Goal: Task Accomplishment & Management: Manage account settings

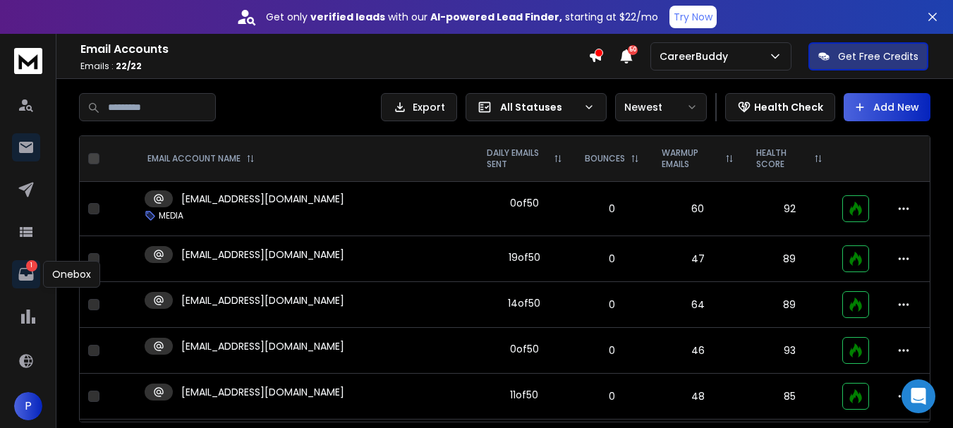
click at [27, 271] on icon at bounding box center [26, 274] width 17 height 17
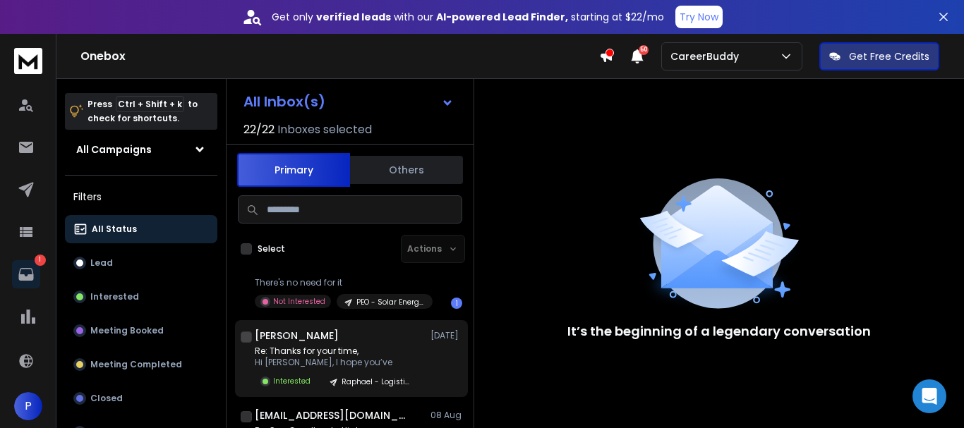
scroll to position [54, 0]
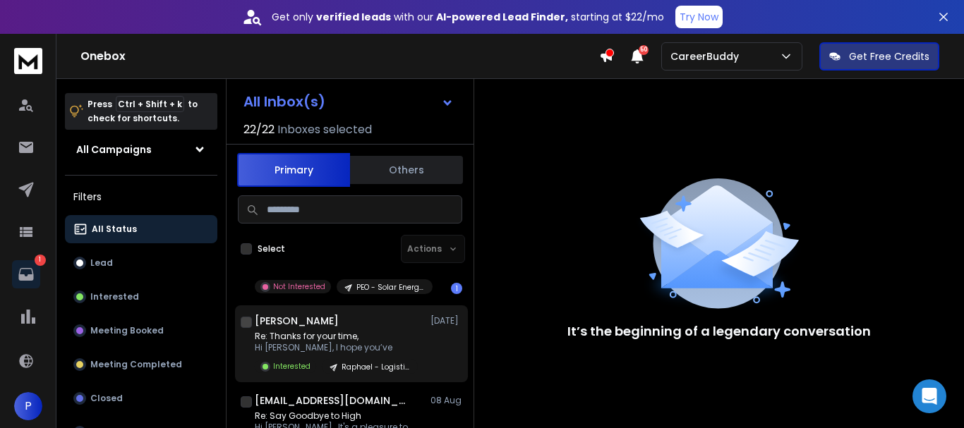
click at [396, 332] on p "Re: Thanks for your time," at bounding box center [336, 336] width 163 height 11
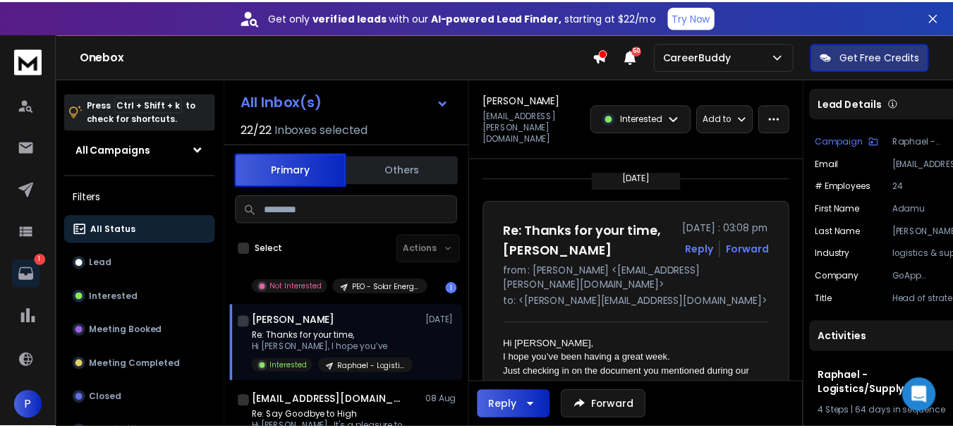
scroll to position [0, 0]
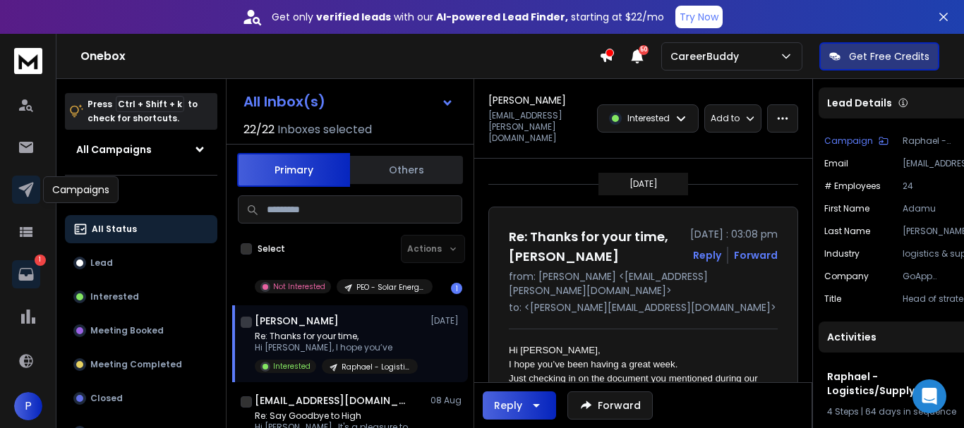
click at [25, 183] on icon at bounding box center [26, 189] width 17 height 17
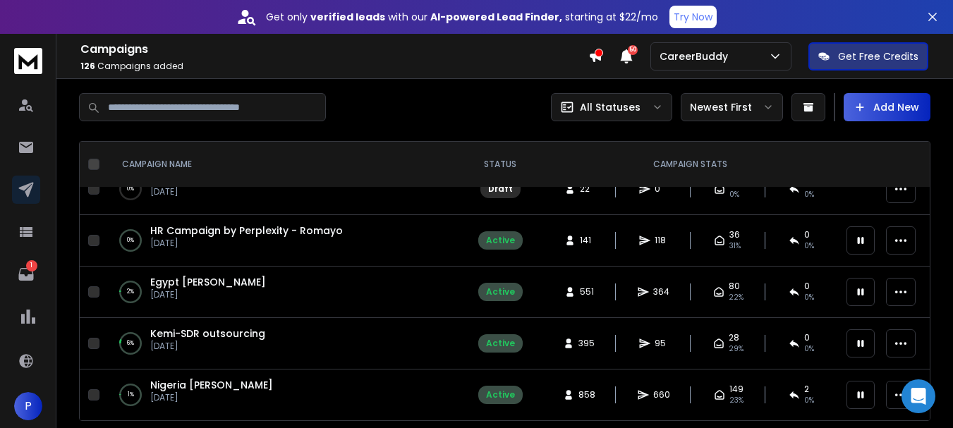
scroll to position [181, 0]
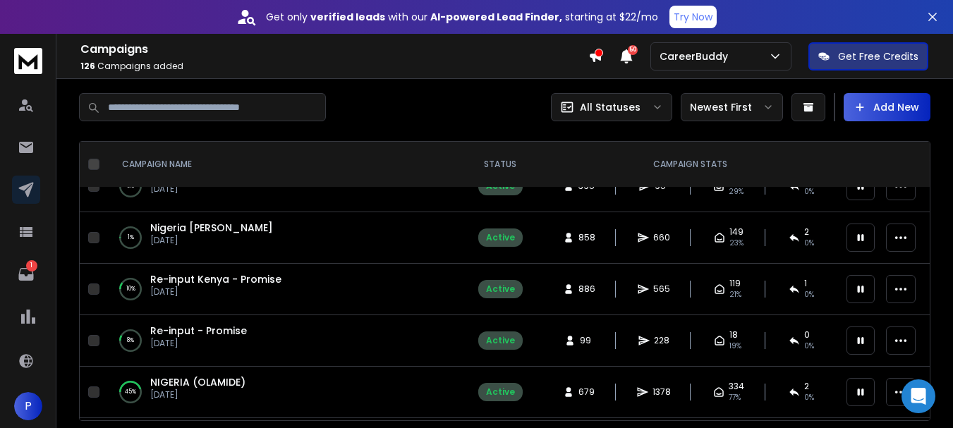
click at [243, 274] on span "Re-input Kenya - Promise" at bounding box center [215, 279] width 131 height 14
click at [205, 277] on span "Re-input Kenya - Promise" at bounding box center [215, 279] width 131 height 14
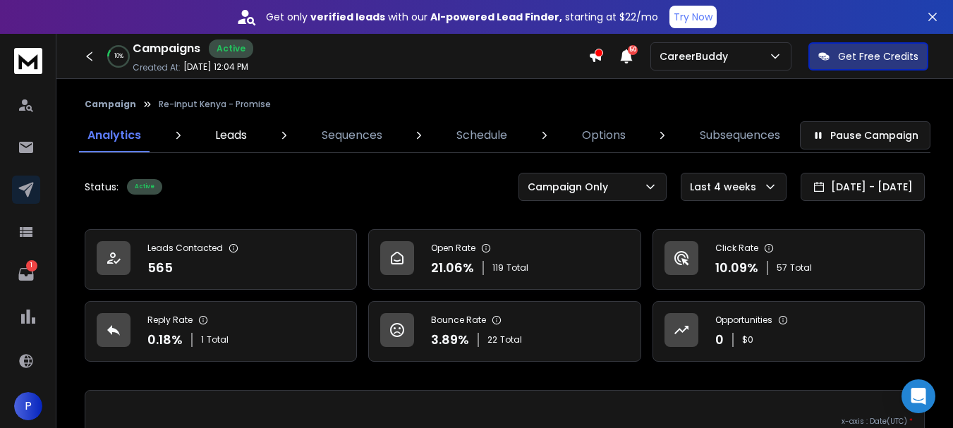
click at [229, 138] on p "Leads" at bounding box center [231, 135] width 32 height 17
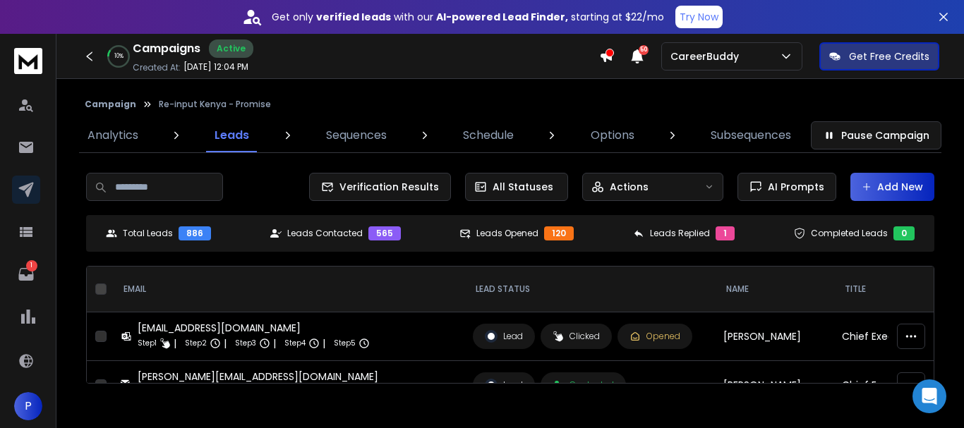
click at [171, 193] on input at bounding box center [154, 187] width 137 height 28
paste input "**********"
type input "**********"
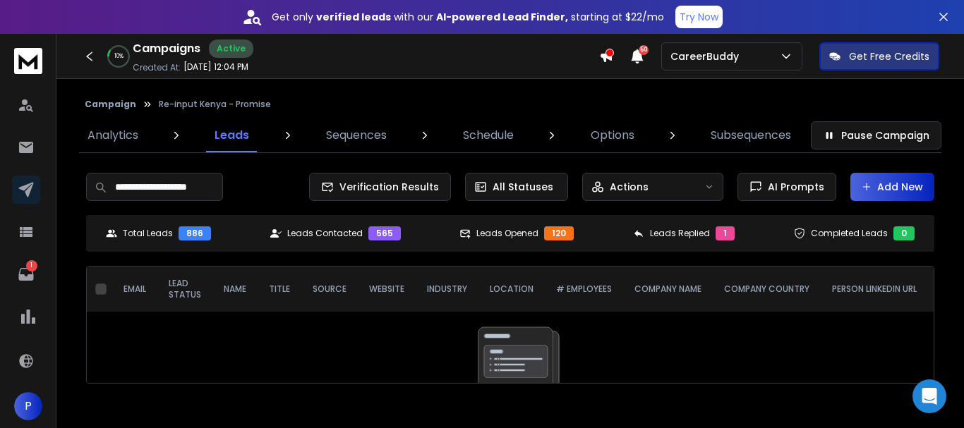
click at [111, 105] on button "Campaign" at bounding box center [111, 104] width 52 height 11
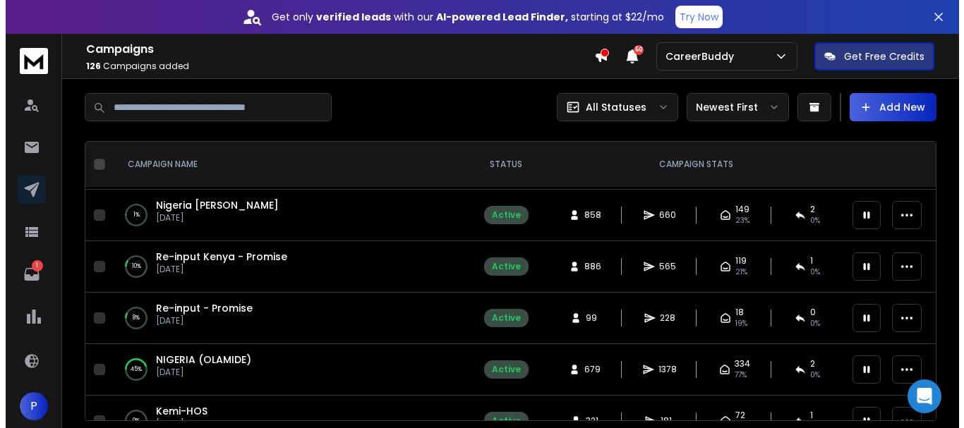
scroll to position [203, 0]
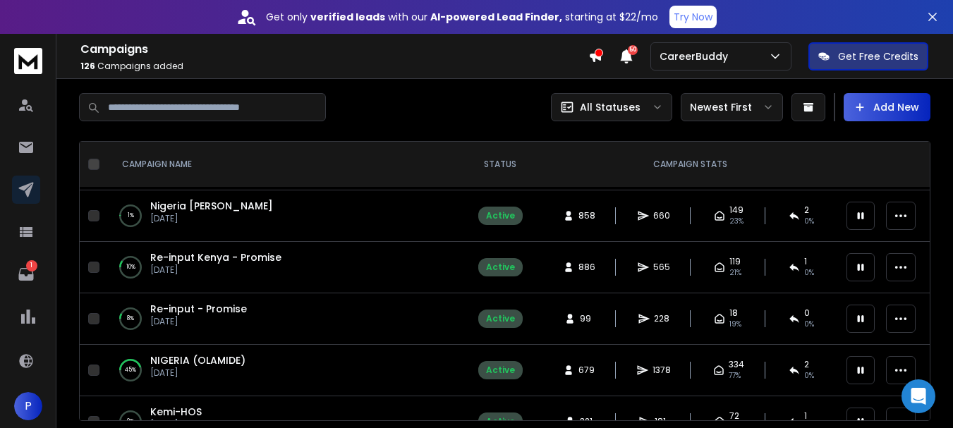
click at [211, 313] on span "Re-input - Promise" at bounding box center [198, 309] width 97 height 14
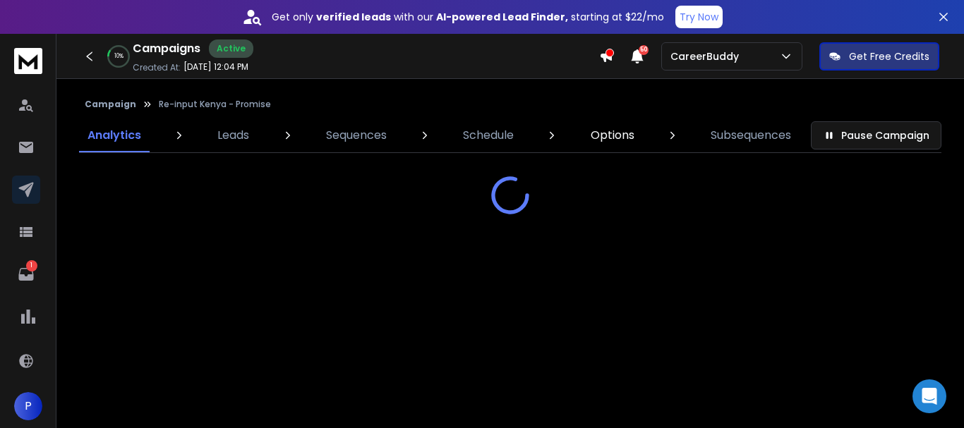
click at [618, 133] on p "Options" at bounding box center [613, 135] width 44 height 17
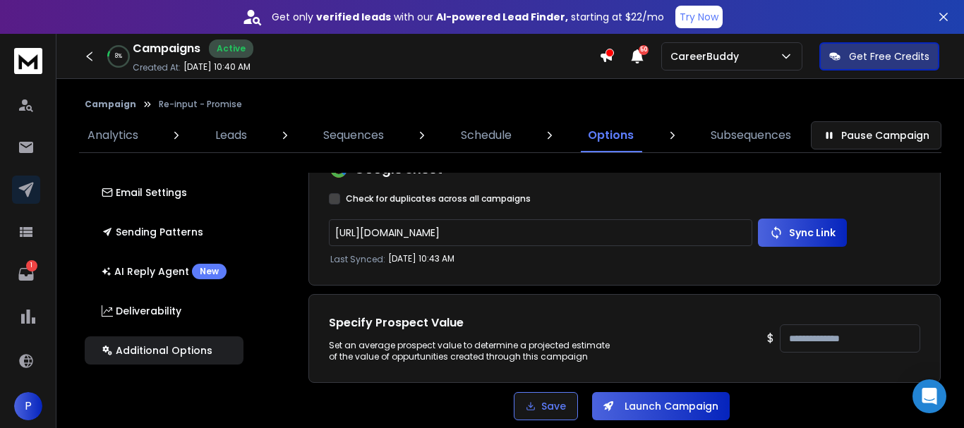
scroll to position [2757, 0]
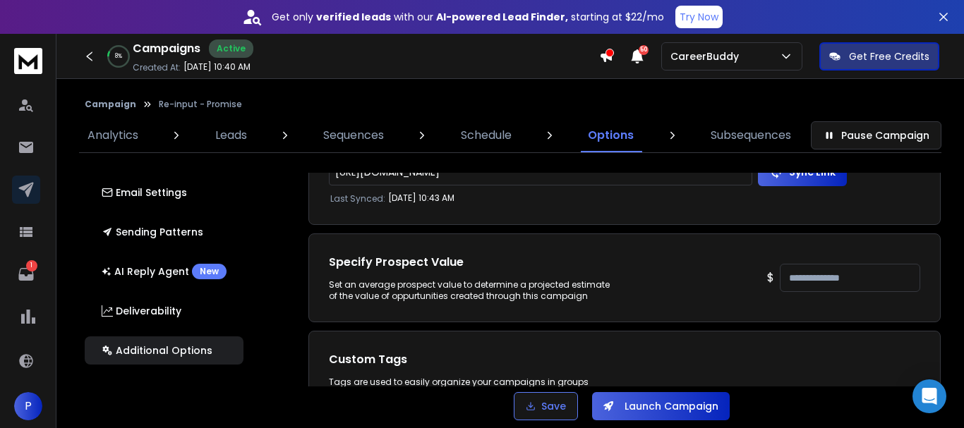
click at [248, 387] on div "Get only verified leads with our AI-powered Lead Finder, starting at $22/mo Try…" at bounding box center [482, 214] width 964 height 428
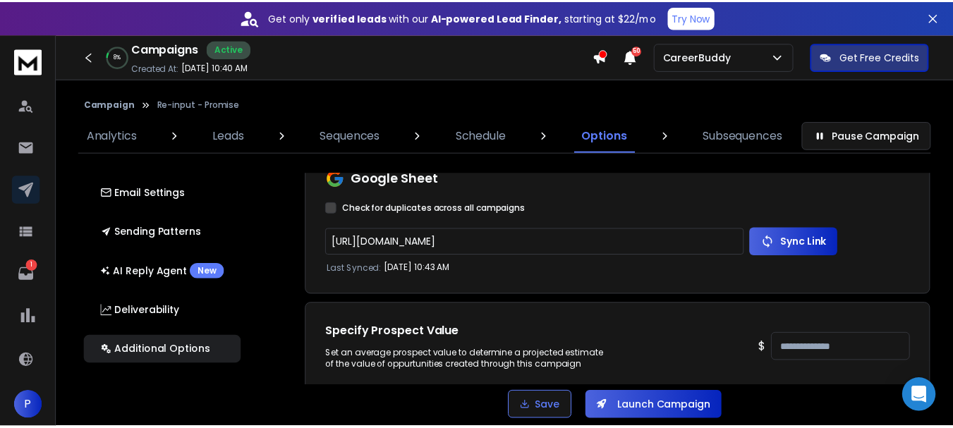
scroll to position [2667, 0]
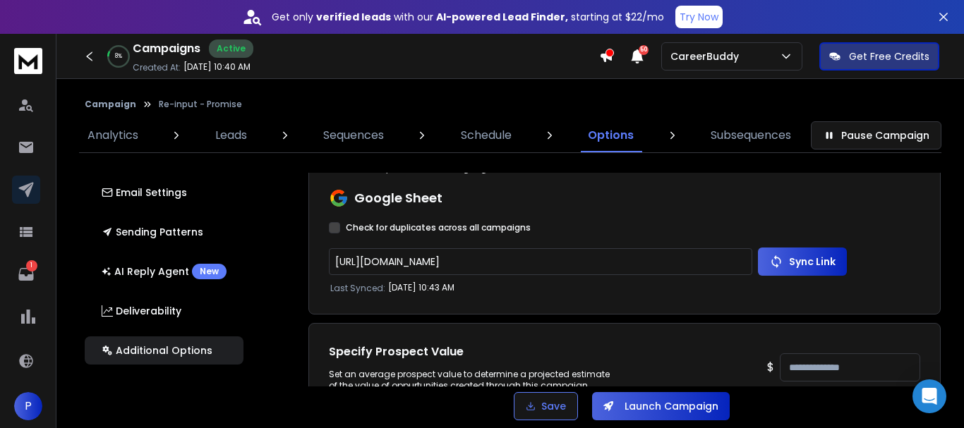
click at [440, 255] on link "https://docs.google.com/spreadsheets/d/1-PUjyP9qjq7pWr4d_AkzxqDnR0qhlCXxE4FUfSa…" at bounding box center [387, 262] width 104 height 14
click at [16, 189] on link at bounding box center [26, 190] width 28 height 28
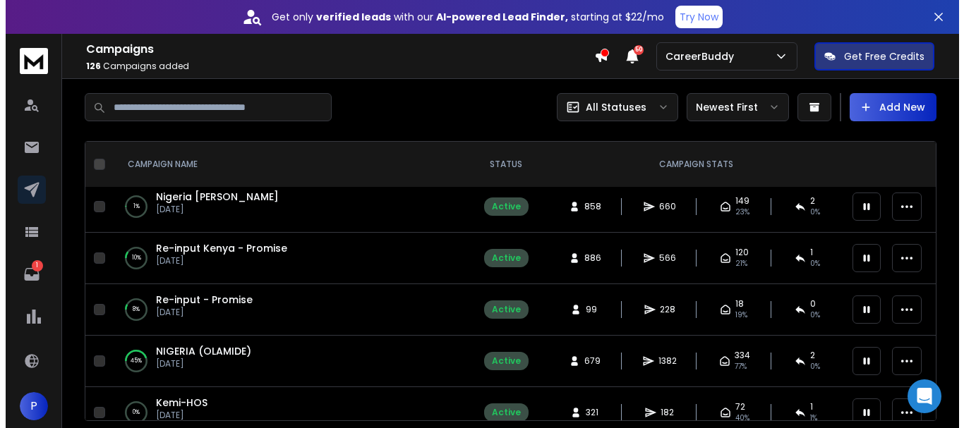
scroll to position [213, 0]
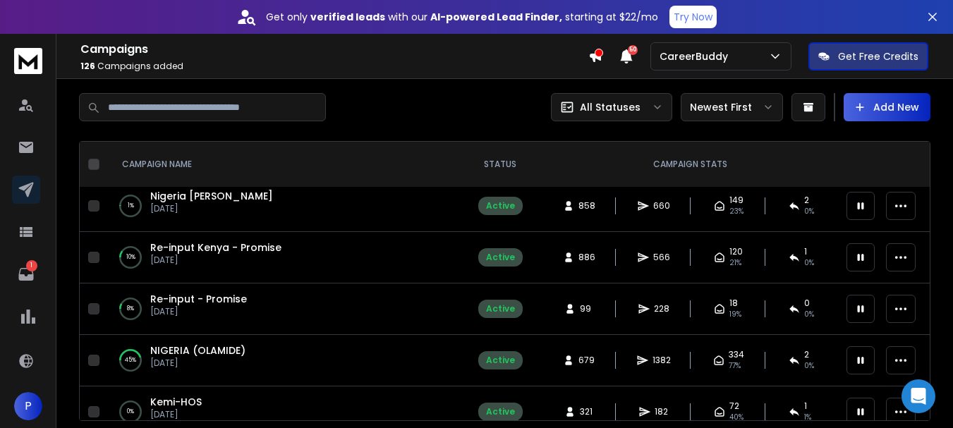
click at [236, 246] on span "Re-input Kenya - Promise" at bounding box center [215, 248] width 131 height 14
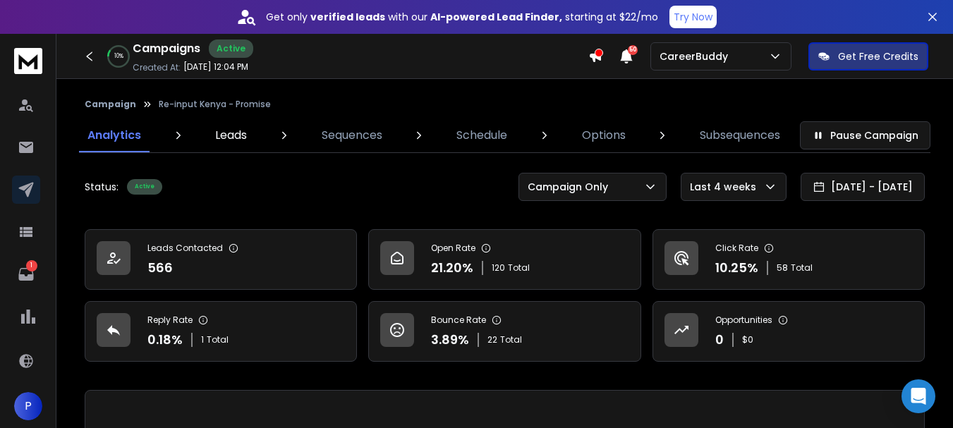
click at [227, 135] on p "Leads" at bounding box center [231, 135] width 32 height 17
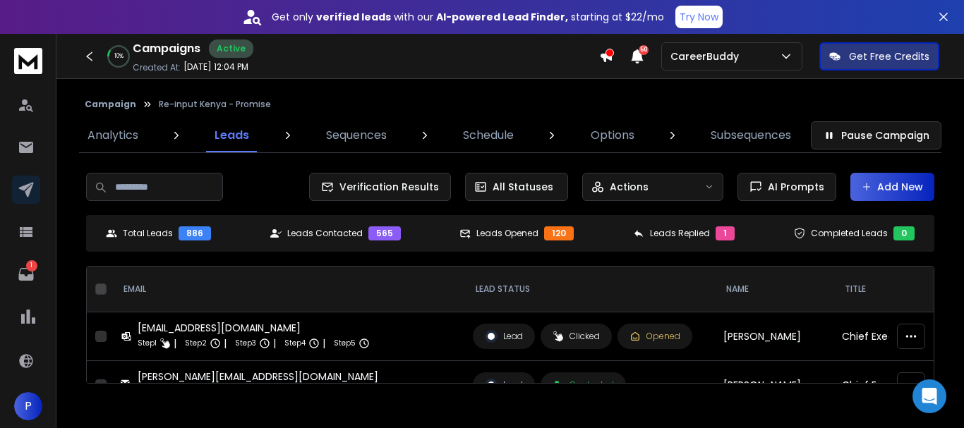
click at [143, 186] on input at bounding box center [154, 187] width 137 height 28
paste input "**********"
type input "**********"
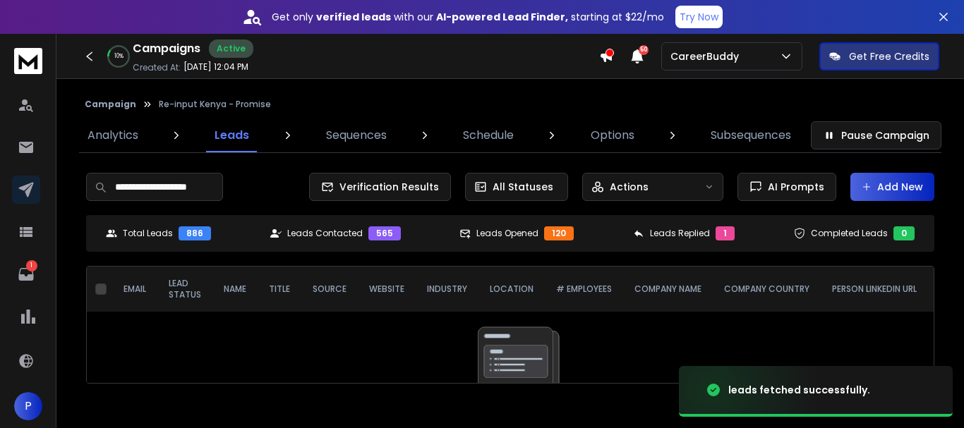
click at [223, 188] on input "**********" at bounding box center [154, 187] width 137 height 28
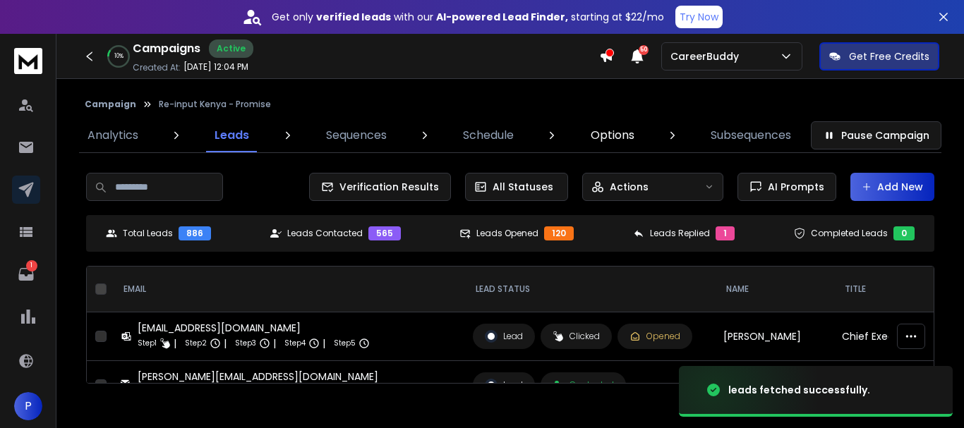
click at [616, 136] on p "Options" at bounding box center [613, 135] width 44 height 17
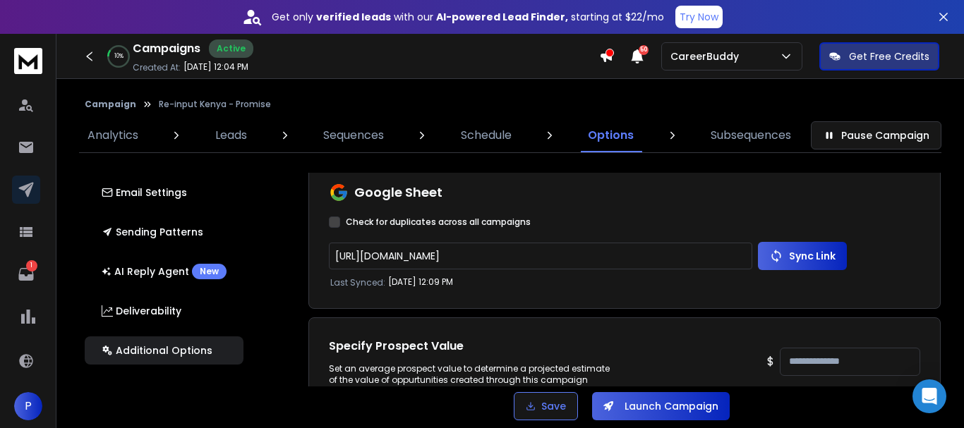
scroll to position [2705, 0]
click at [440, 250] on link "https://docs.google.com/spreadsheets/d/1EVT-XUp9J-HdsXBVIMeamrsKsj4hlVMaPF8uck3…" at bounding box center [387, 257] width 104 height 14
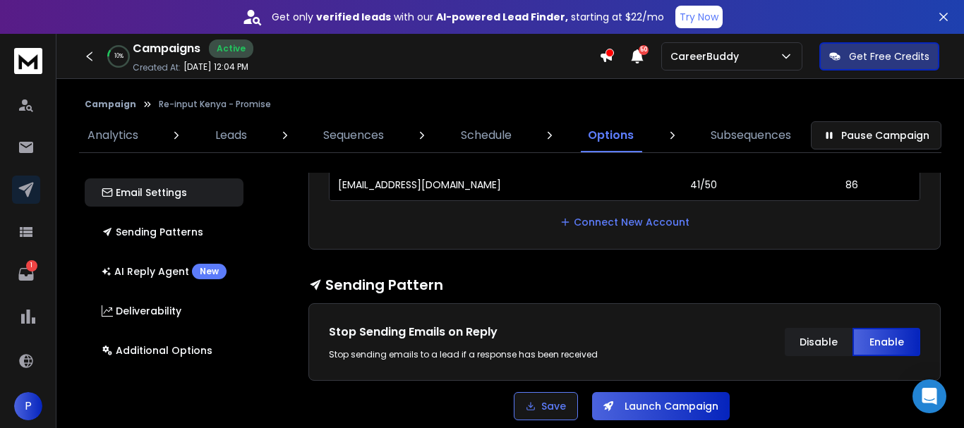
scroll to position [0, 0]
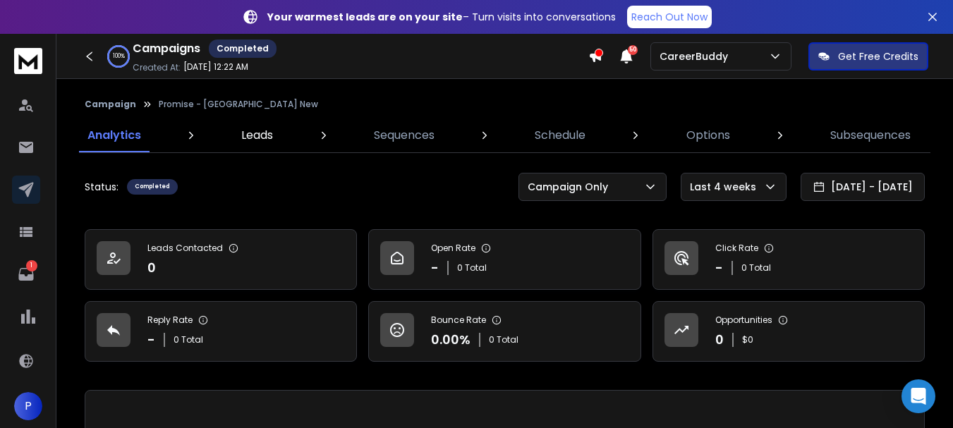
click at [259, 133] on p "Leads" at bounding box center [257, 135] width 32 height 17
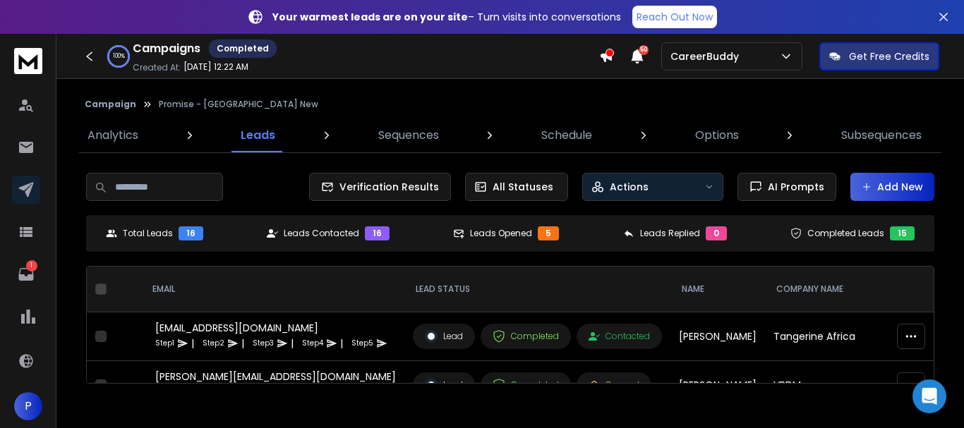
click at [682, 188] on div "Actions" at bounding box center [644, 187] width 107 height 14
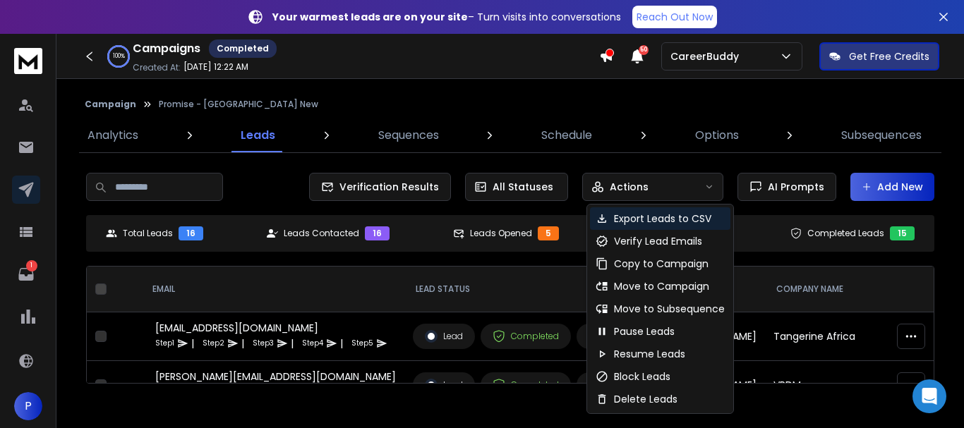
click at [662, 214] on p "Export Leads to CSV" at bounding box center [662, 219] width 97 height 14
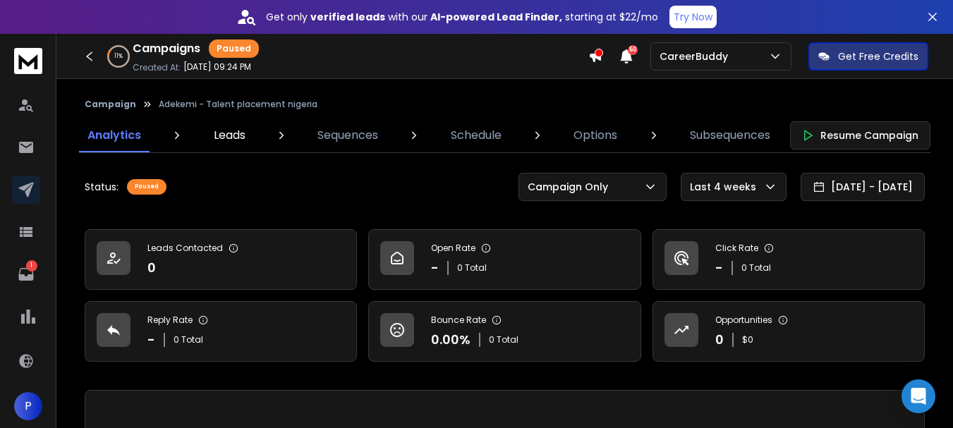
click at [222, 135] on p "Leads" at bounding box center [230, 135] width 32 height 17
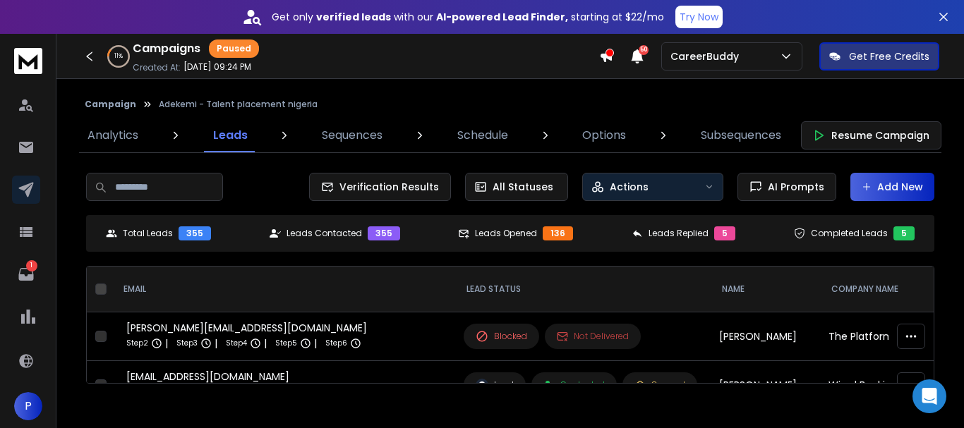
click at [660, 191] on div "Actions" at bounding box center [644, 187] width 107 height 14
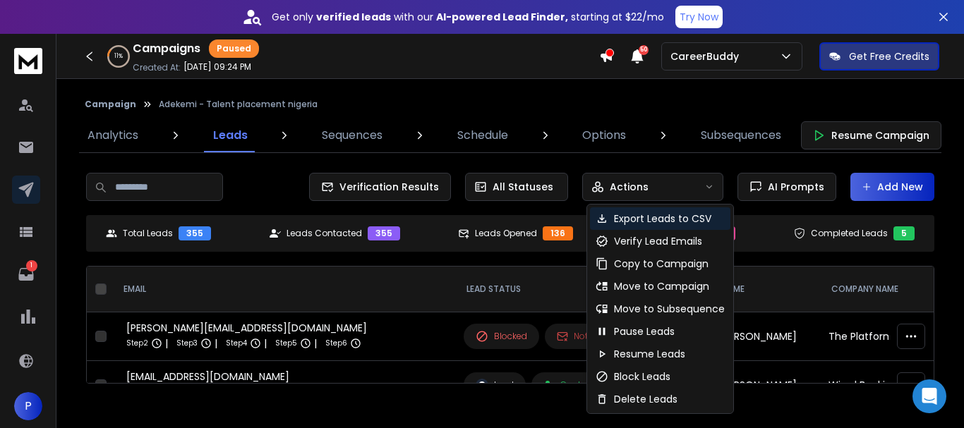
click at [661, 216] on p "Export Leads to CSV" at bounding box center [662, 219] width 97 height 14
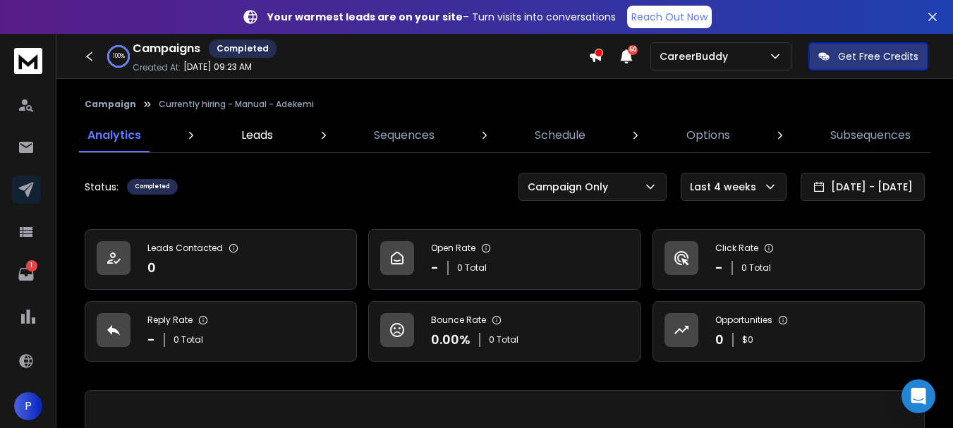
click at [266, 139] on p "Leads" at bounding box center [257, 135] width 32 height 17
click at [262, 135] on p "Leads" at bounding box center [257, 135] width 32 height 17
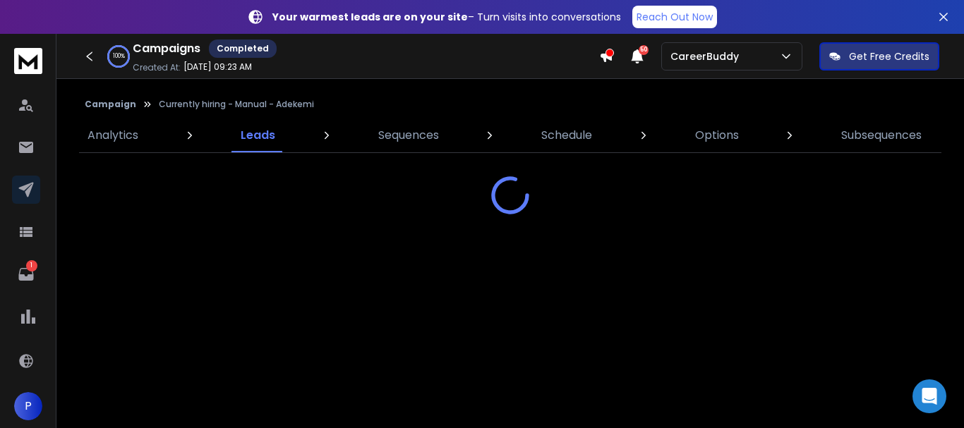
click at [246, 129] on p "Leads" at bounding box center [258, 135] width 35 height 17
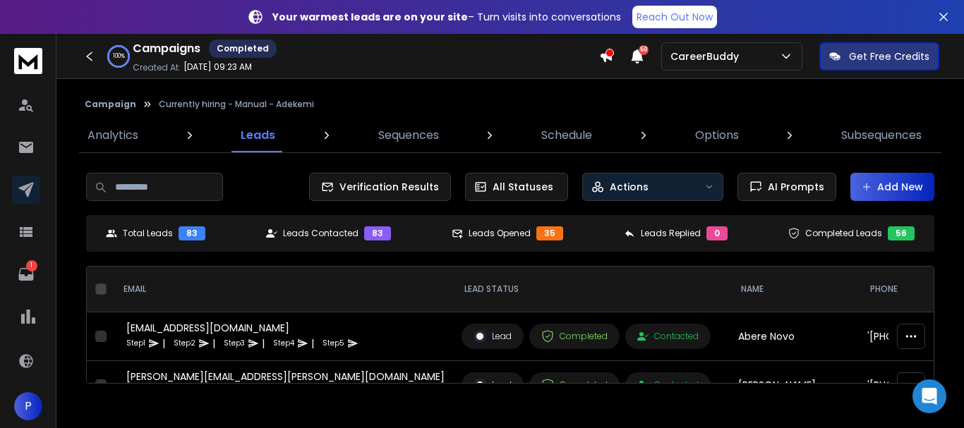
click at [658, 188] on div "Actions" at bounding box center [644, 187] width 107 height 14
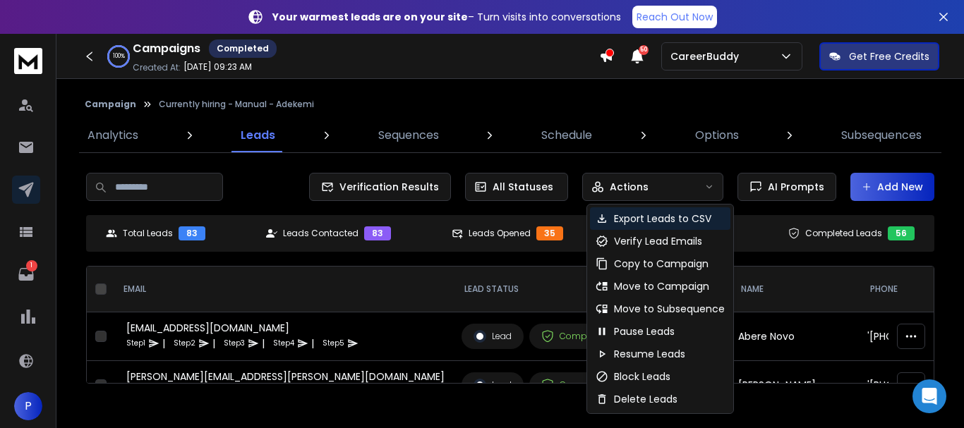
click at [658, 214] on p "Export Leads to CSV" at bounding box center [662, 219] width 97 height 14
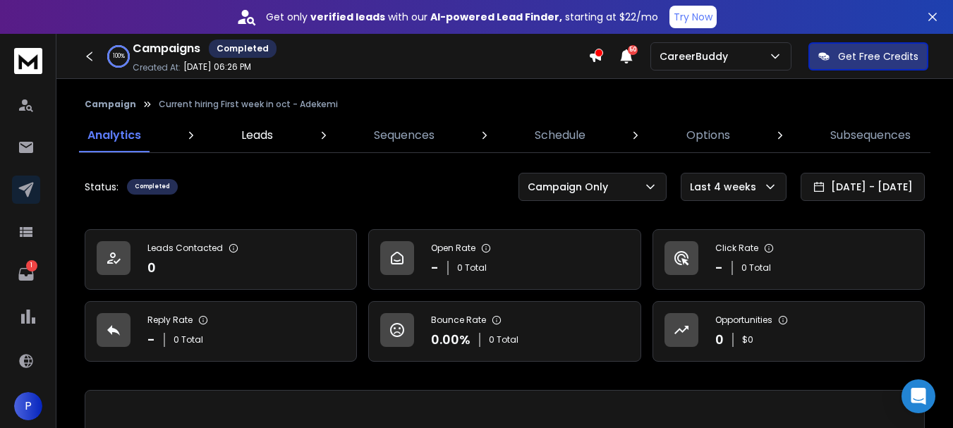
click at [254, 131] on p "Leads" at bounding box center [257, 135] width 32 height 17
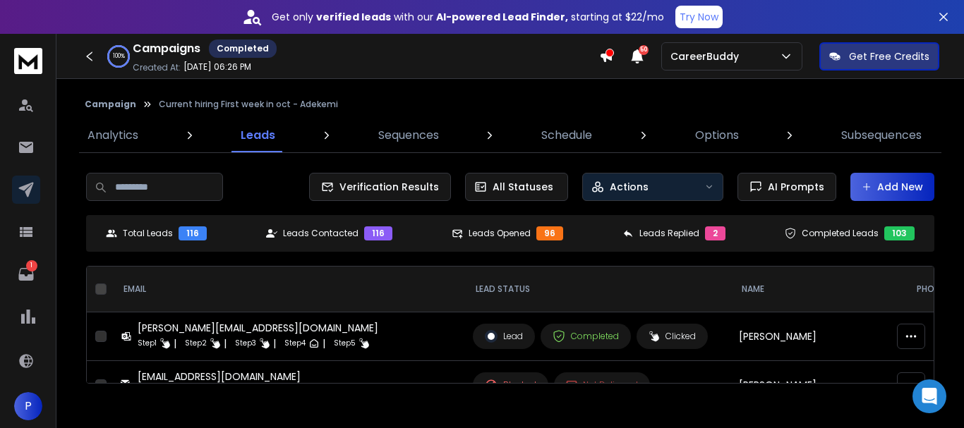
click at [680, 180] on div "Actions" at bounding box center [644, 187] width 107 height 14
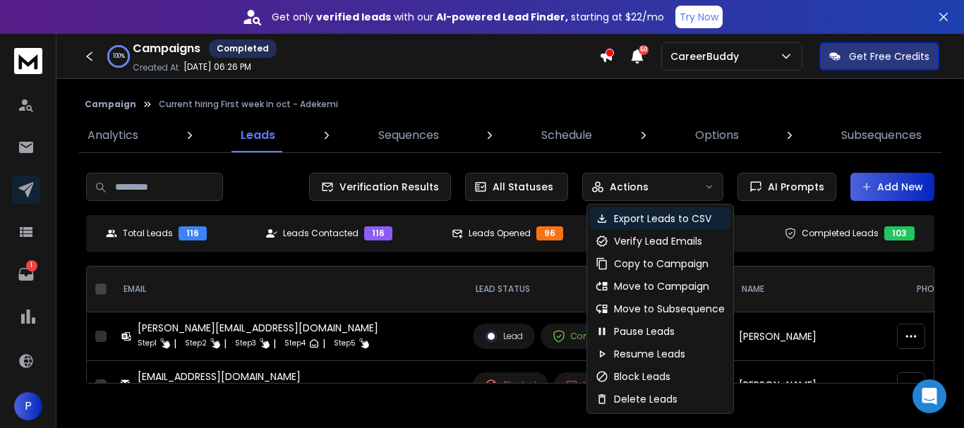
click at [657, 218] on p "Export Leads to CSV" at bounding box center [662, 219] width 97 height 14
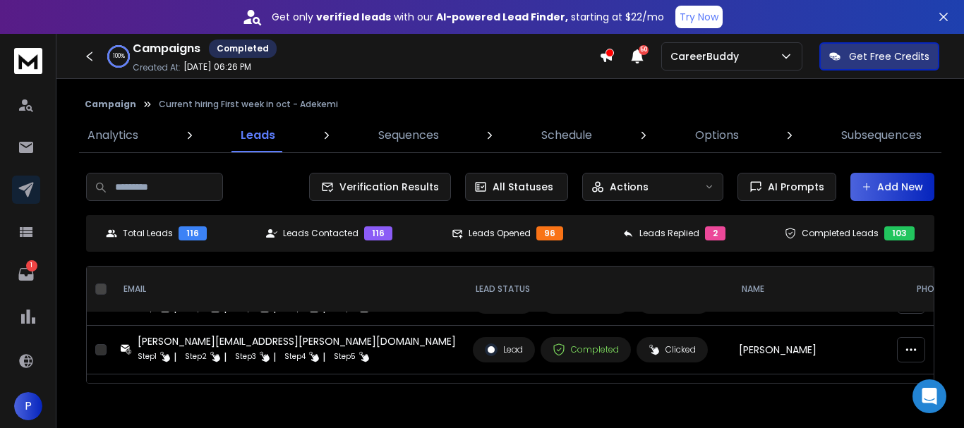
scroll to position [1273, 0]
